Goal: Task Accomplishment & Management: Use online tool/utility

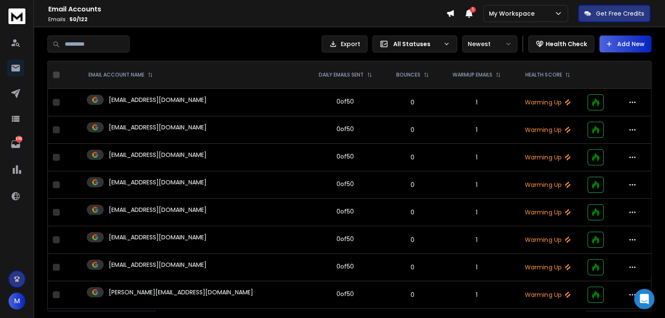
click at [72, 138] on td at bounding box center [65, 130] width 34 height 28
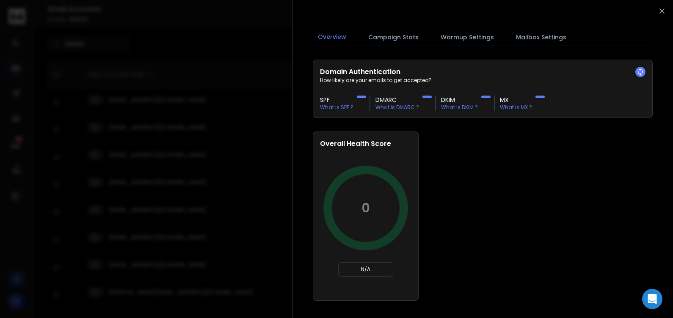
click at [126, 104] on div at bounding box center [336, 159] width 673 height 318
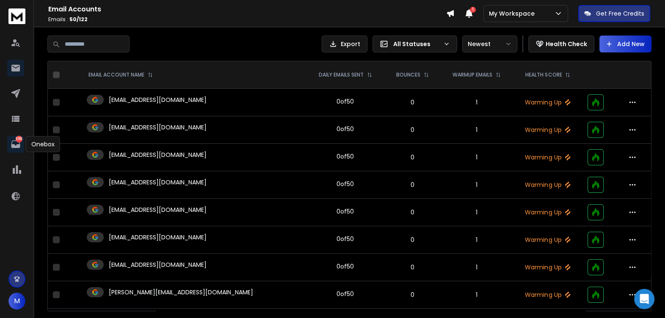
click at [13, 146] on icon at bounding box center [15, 145] width 9 height 8
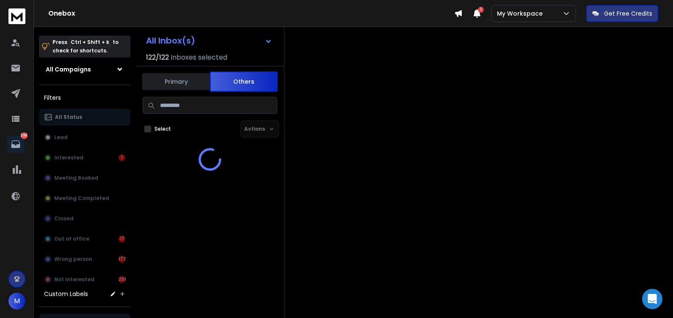
click at [214, 88] on button "Others" at bounding box center [244, 82] width 68 height 20
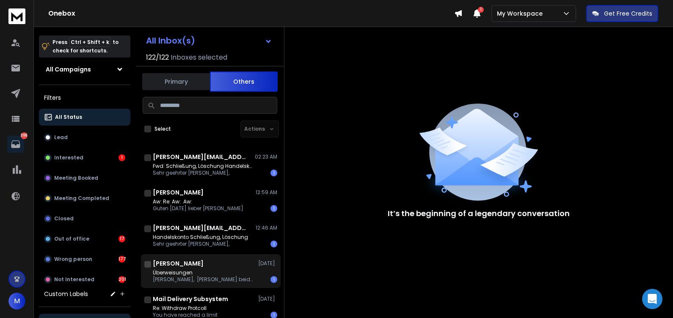
click at [236, 278] on p "[PERSON_NAME], [PERSON_NAME] beide Überweisungen" at bounding box center [204, 279] width 102 height 7
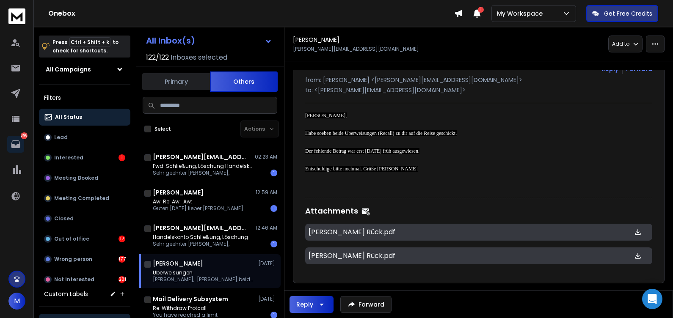
scroll to position [52, 0]
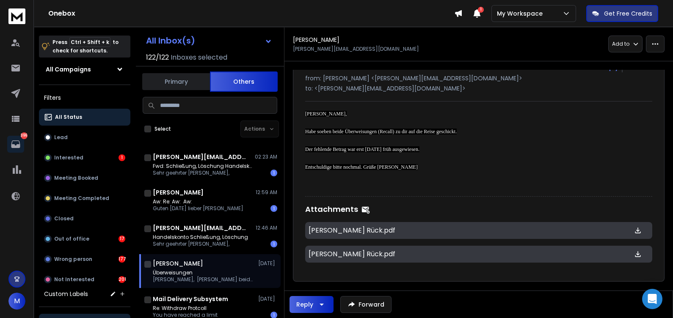
click at [350, 234] on div "[PERSON_NAME] Rück.pdf" at bounding box center [404, 231] width 191 height 10
